Goal: Information Seeking & Learning: Check status

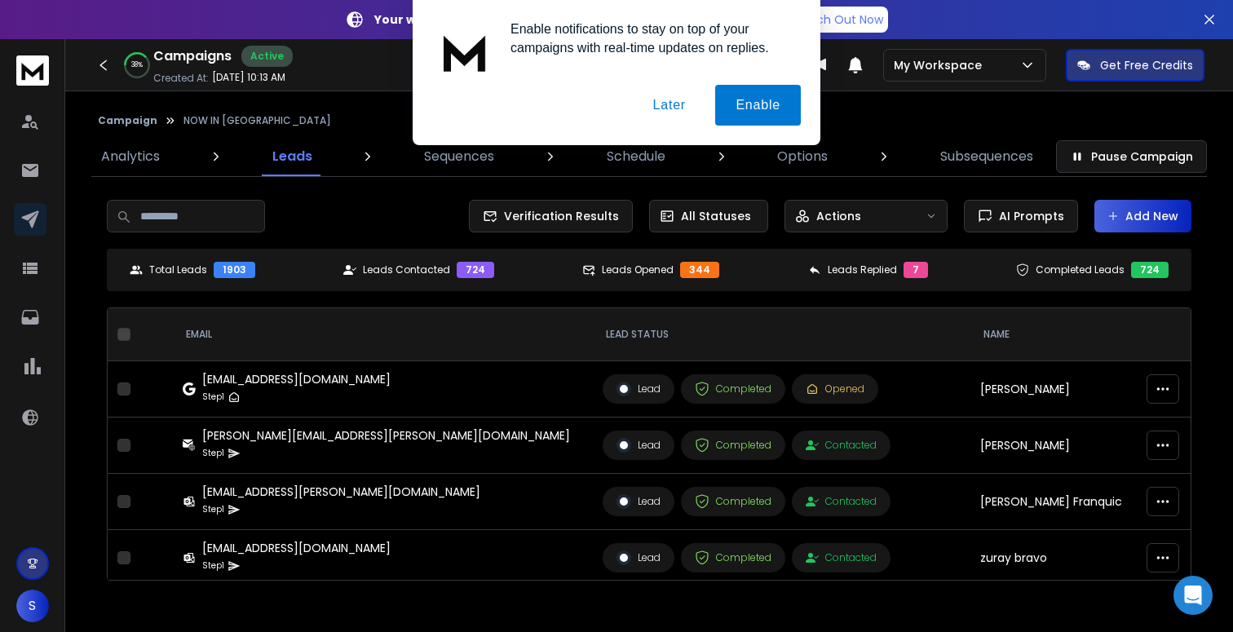
click at [678, 102] on button "Later" at bounding box center [668, 105] width 73 height 41
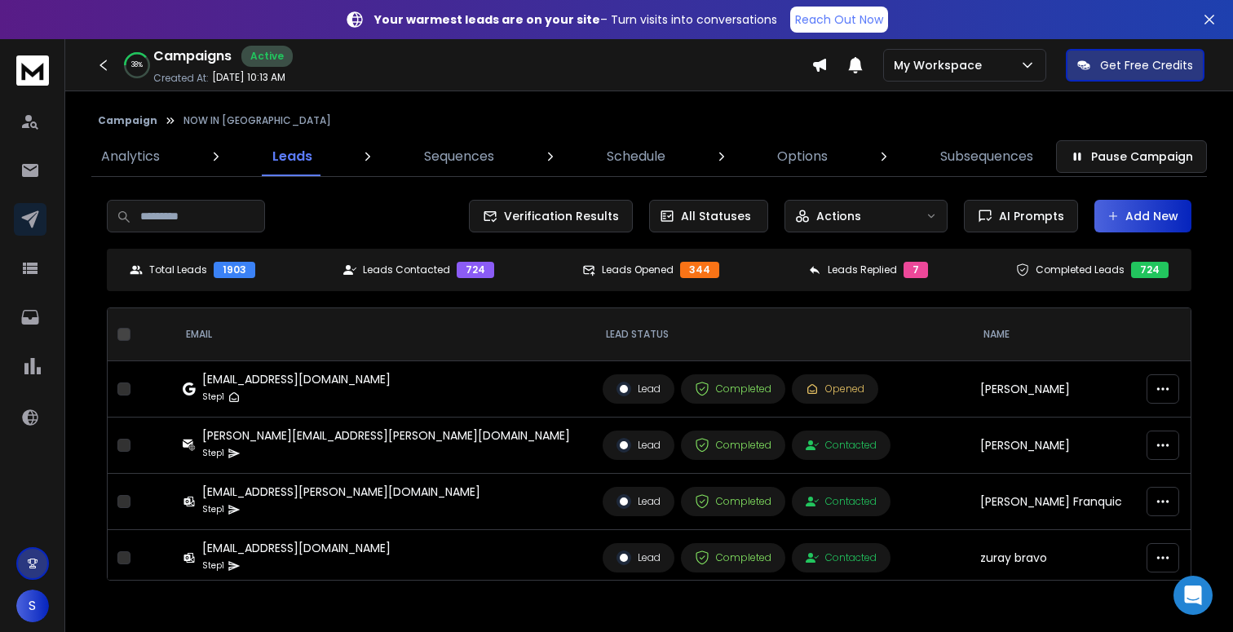
click at [395, 269] on p "Leads Contacted" at bounding box center [406, 269] width 87 height 13
click at [902, 273] on div "Leads Replied 7" at bounding box center [868, 270] width 120 height 16
click at [915, 271] on div "7" at bounding box center [915, 270] width 24 height 16
click at [819, 271] on icon at bounding box center [814, 270] width 10 height 8
click at [141, 159] on p "Analytics" at bounding box center [130, 157] width 59 height 20
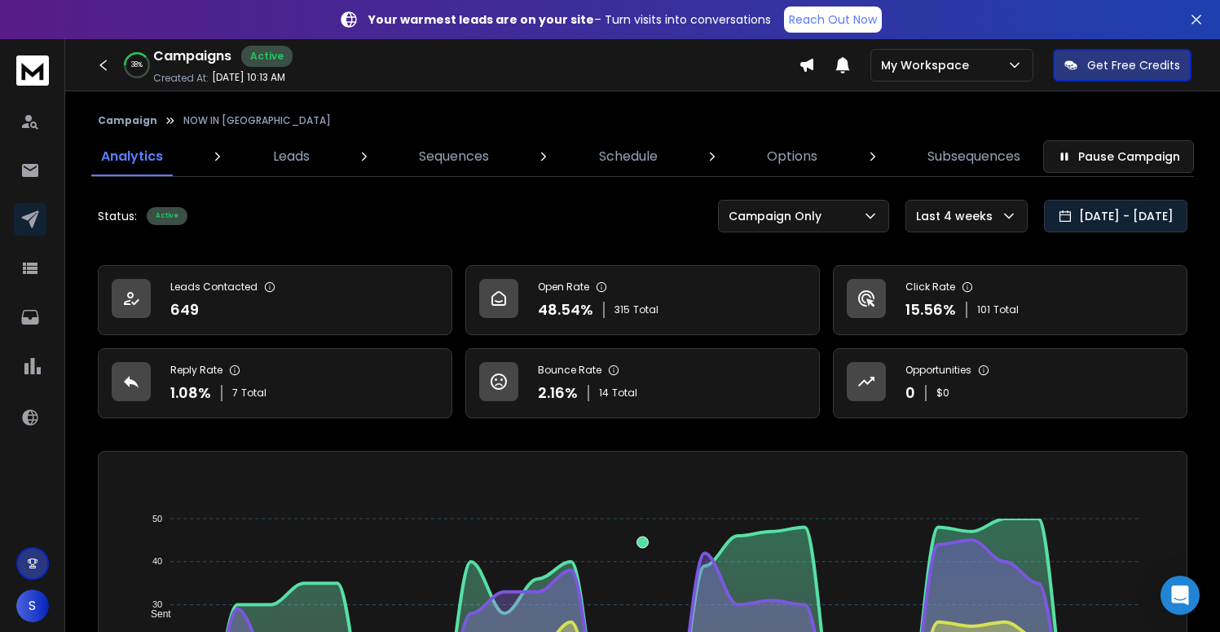
click at [1135, 217] on button "[DATE] - [DATE]" at bounding box center [1115, 216] width 143 height 33
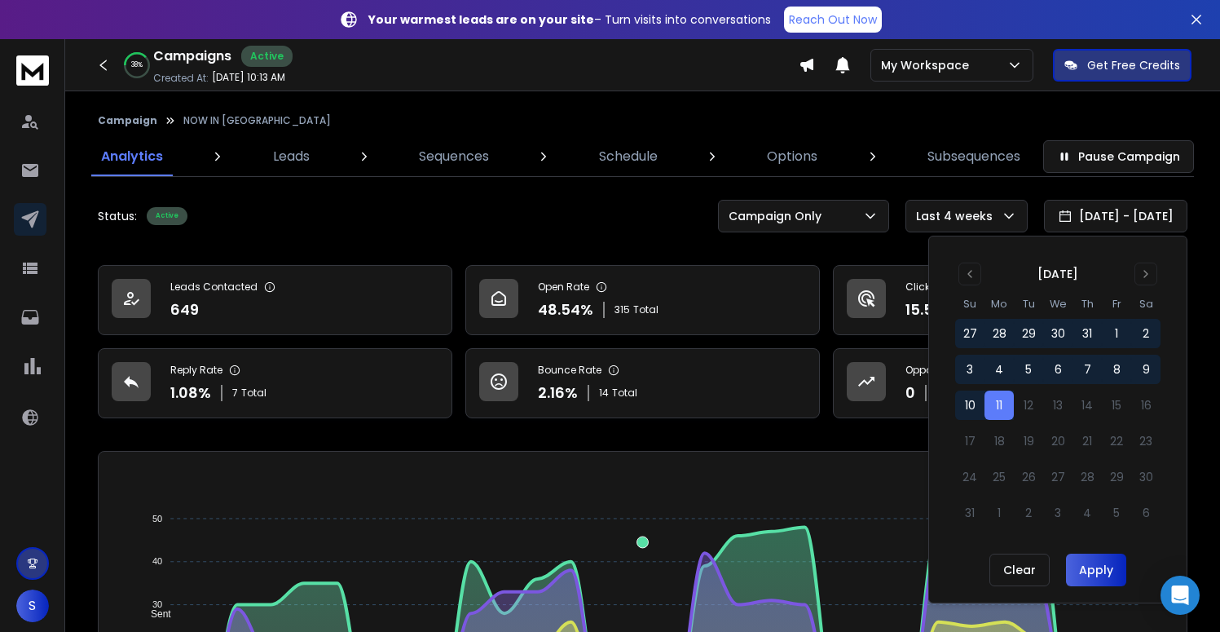
click at [1149, 405] on td "16" at bounding box center [1145, 404] width 29 height 29
click at [1024, 407] on td "12" at bounding box center [1028, 404] width 29 height 29
click at [1053, 358] on button "6" at bounding box center [1057, 369] width 29 height 29
click at [1045, 415] on td "13" at bounding box center [1057, 404] width 29 height 29
click at [1056, 405] on td "13" at bounding box center [1057, 404] width 29 height 29
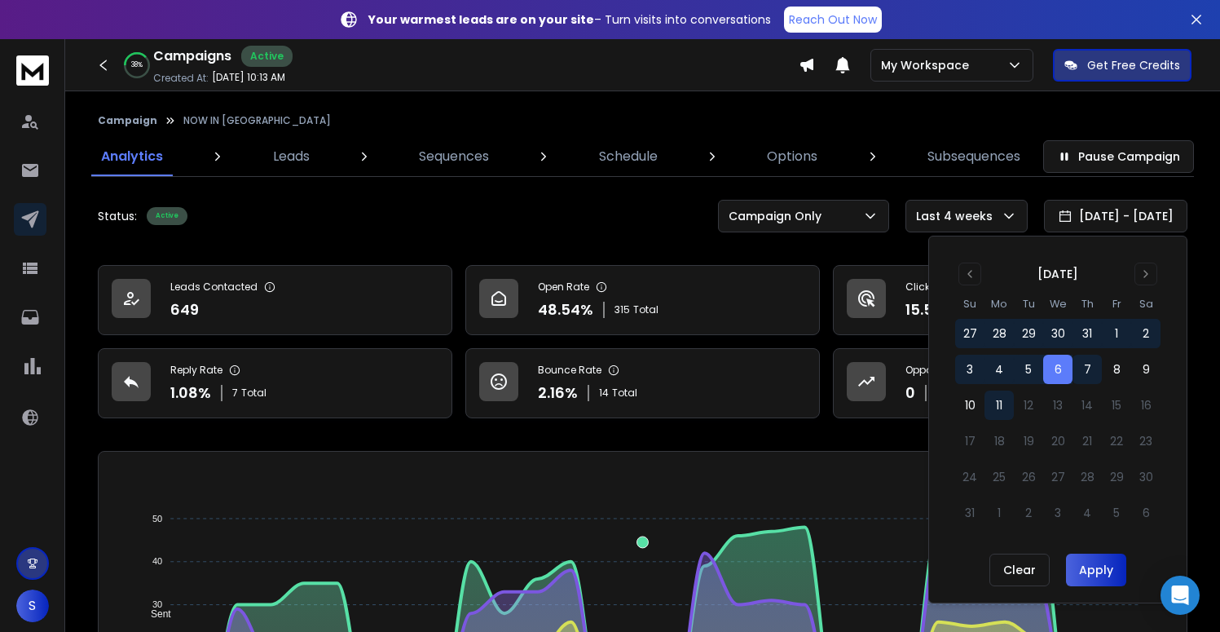
click at [1100, 374] on button "7" at bounding box center [1087, 369] width 29 height 29
click at [1138, 368] on button "9" at bounding box center [1145, 369] width 29 height 29
click at [1006, 406] on button "11" at bounding box center [999, 404] width 29 height 29
click at [417, 218] on div "Status: Active Pause Campaign Campaign Only Last 4 weeks [DATE] - [DATE]" at bounding box center [643, 216] width 1090 height 33
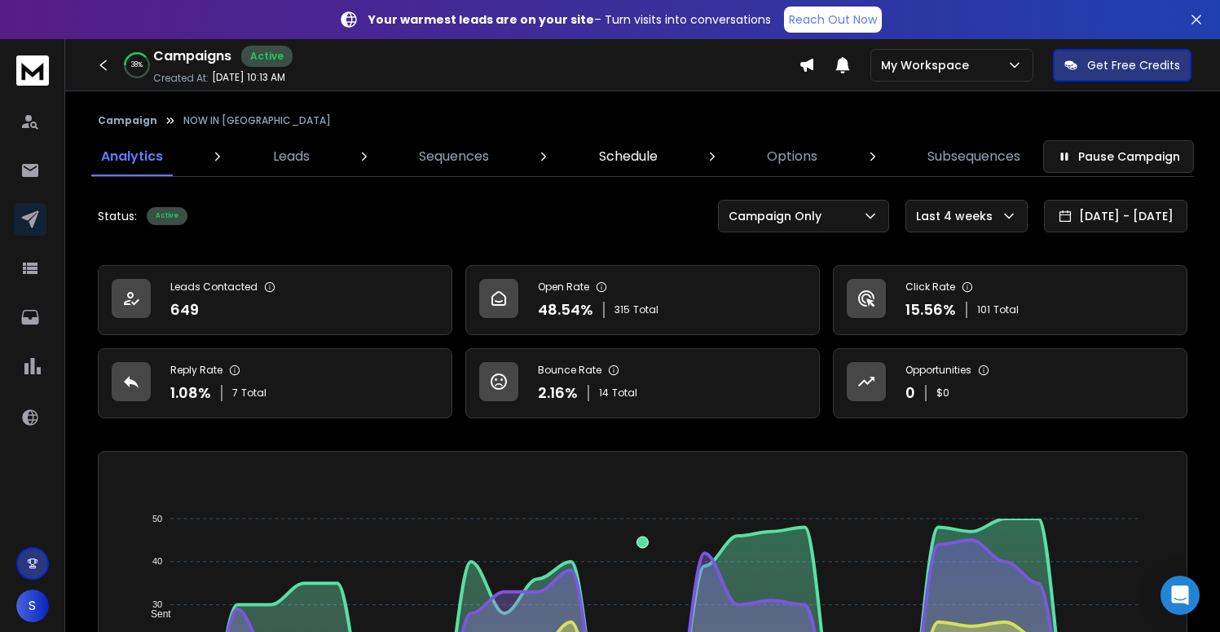
click at [621, 152] on p "Schedule" at bounding box center [628, 157] width 59 height 20
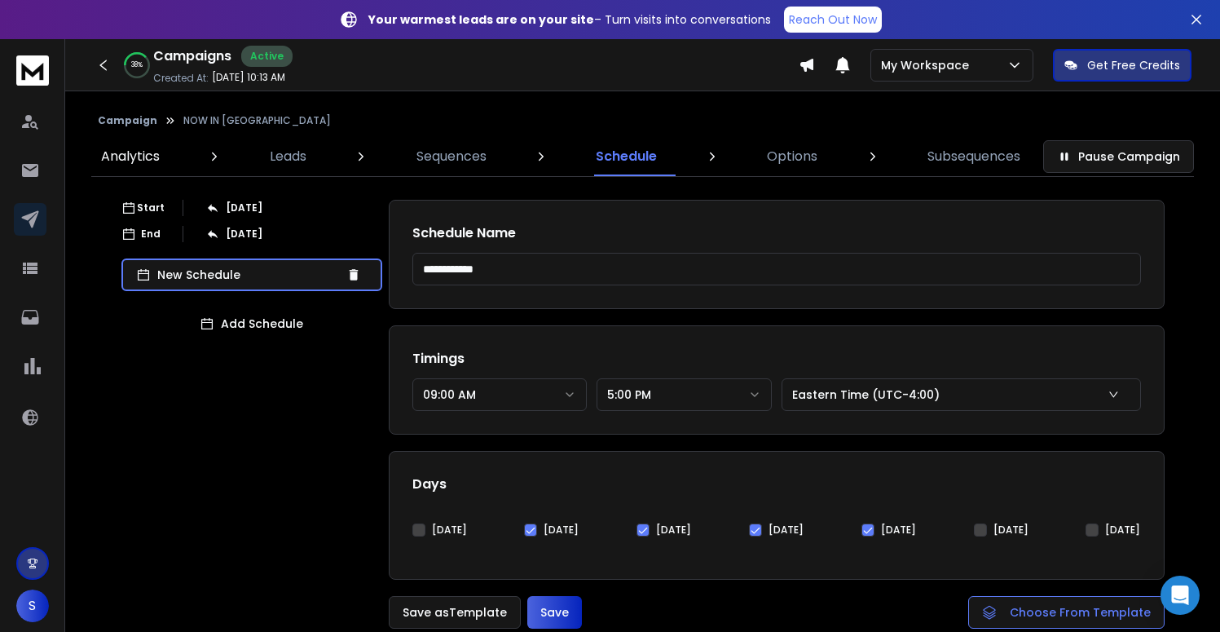
click at [131, 161] on p "Analytics" at bounding box center [130, 157] width 59 height 20
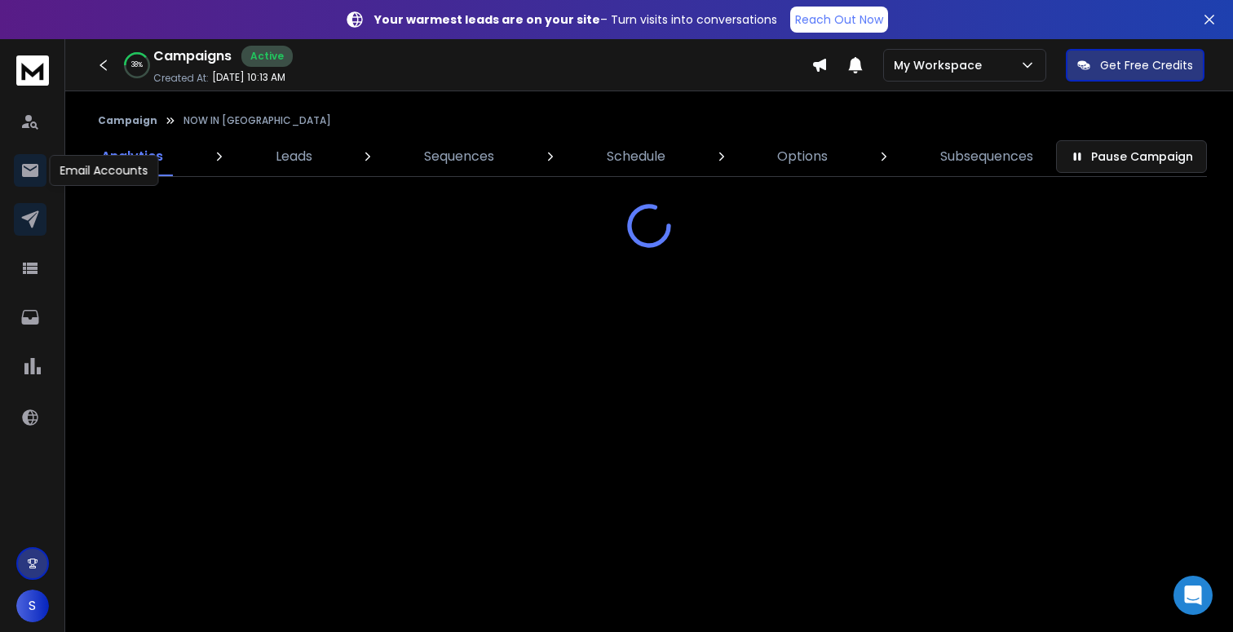
click at [31, 165] on icon at bounding box center [30, 170] width 16 height 13
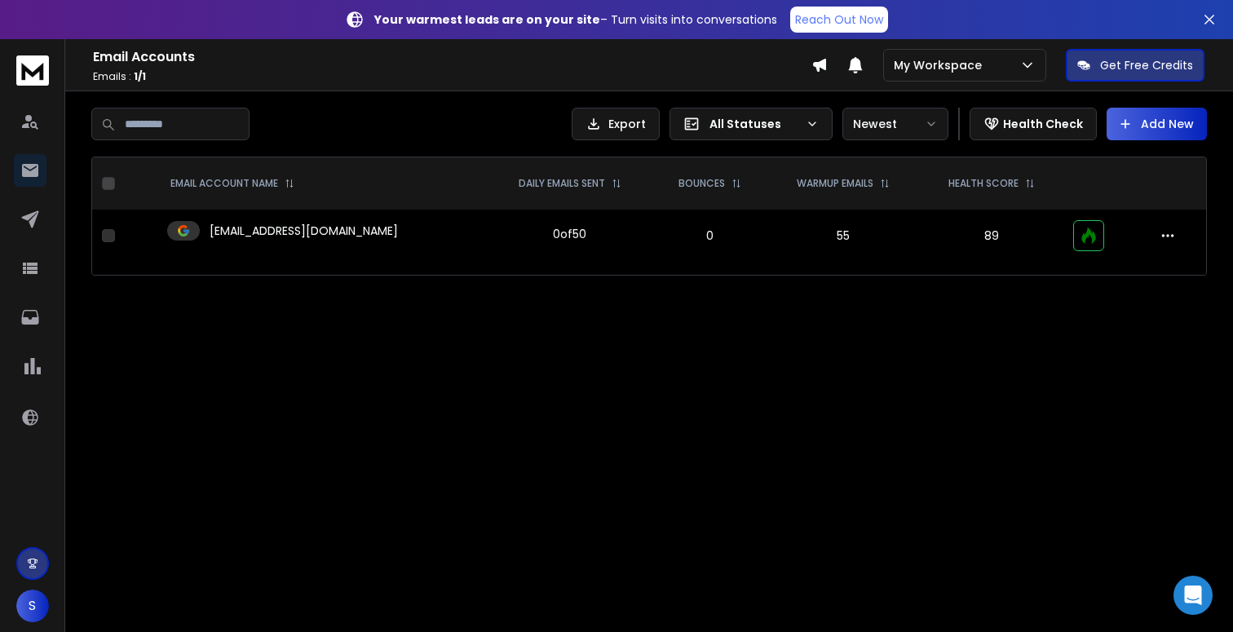
click at [285, 235] on p "[EMAIL_ADDRESS][DOMAIN_NAME]" at bounding box center [304, 231] width 188 height 16
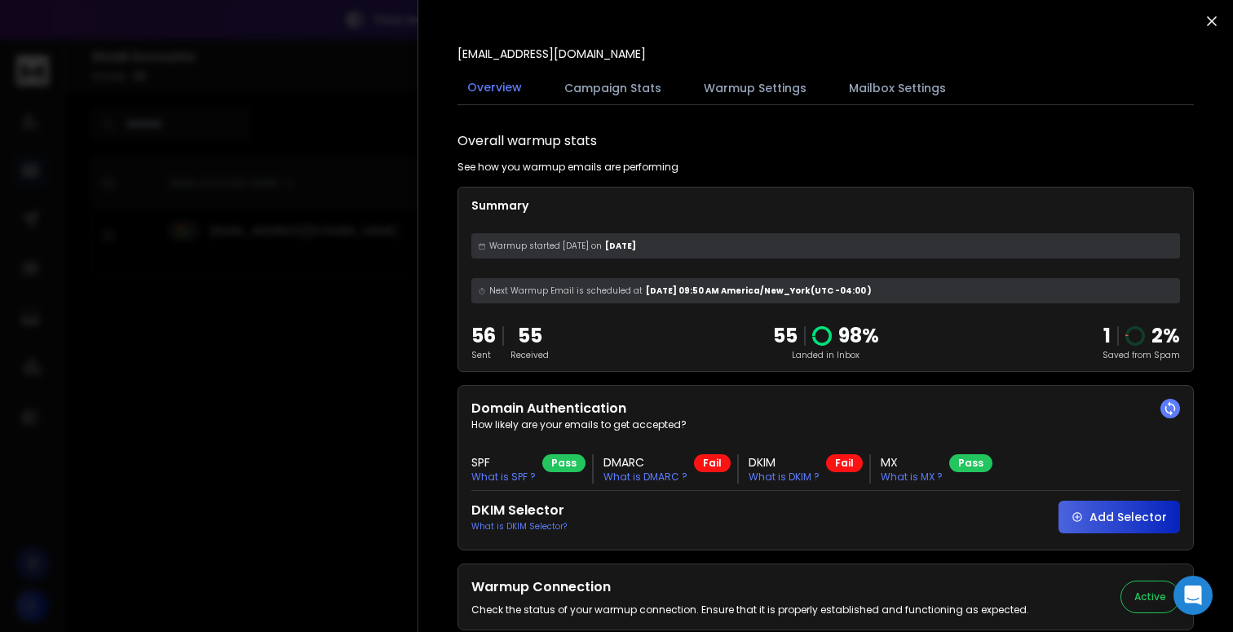
click at [1207, 21] on icon "button" at bounding box center [1211, 21] width 16 height 16
